Goal: Navigation & Orientation: Find specific page/section

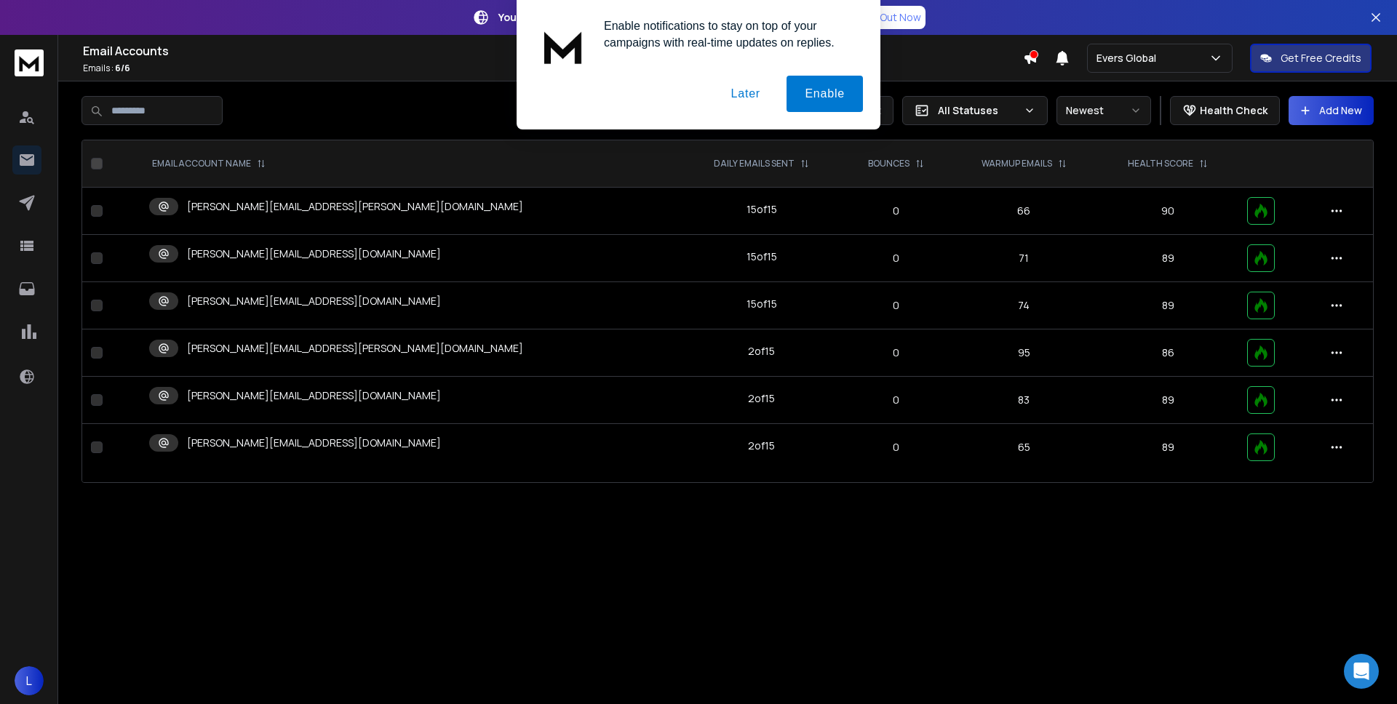
click at [746, 96] on button "Later" at bounding box center [744, 94] width 65 height 36
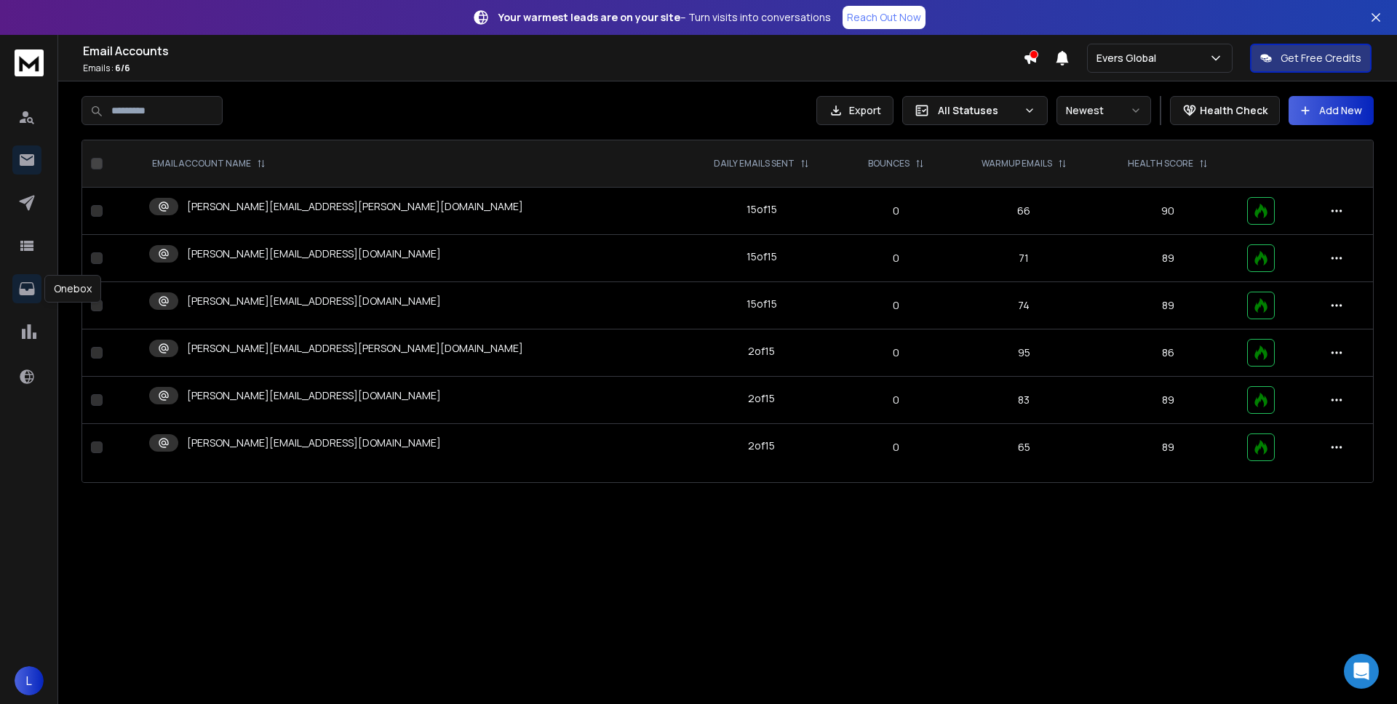
click at [29, 283] on icon at bounding box center [26, 288] width 15 height 13
